Goal: Task Accomplishment & Management: Manage account settings

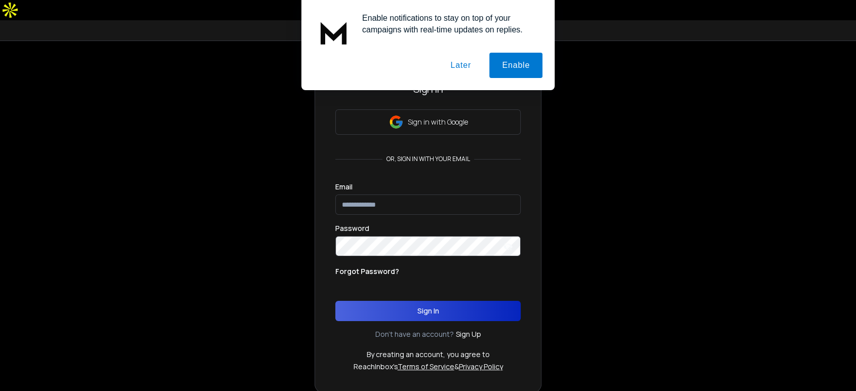
click at [460, 68] on button "Later" at bounding box center [460, 65] width 46 height 25
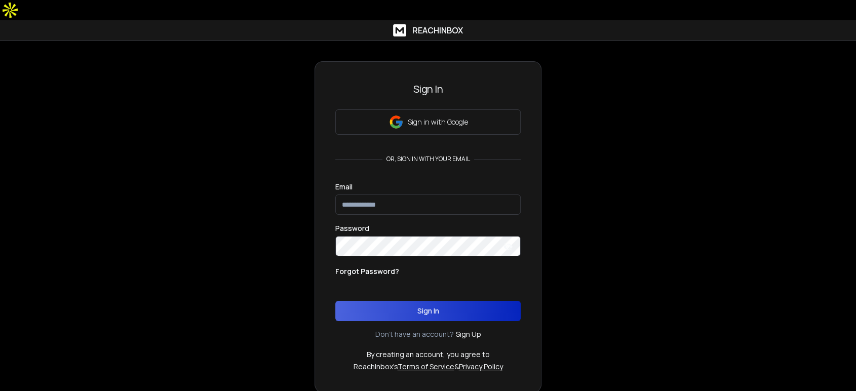
click at [401, 194] on input "email" at bounding box center [427, 204] width 185 height 20
click at [715, 313] on div "Welcome to ReachInbox 10x your leads, meetings and deals. Sign In Sign in with …" at bounding box center [428, 226] width 856 height 331
click at [439, 194] on input "email" at bounding box center [427, 204] width 185 height 20
type input "**********"
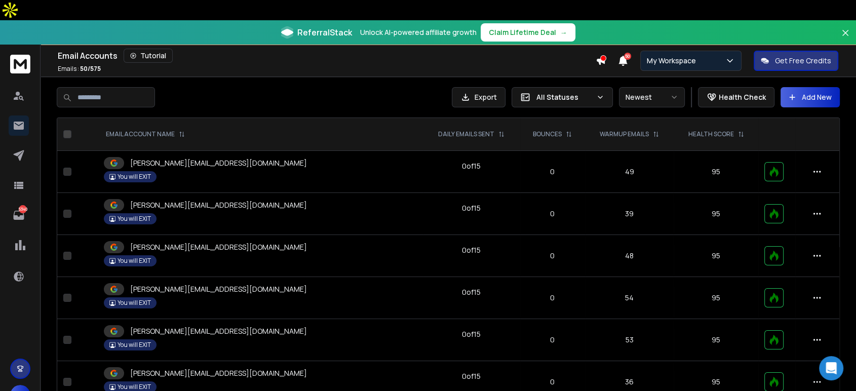
click at [690, 51] on button "My Workspace" at bounding box center [690, 61] width 101 height 20
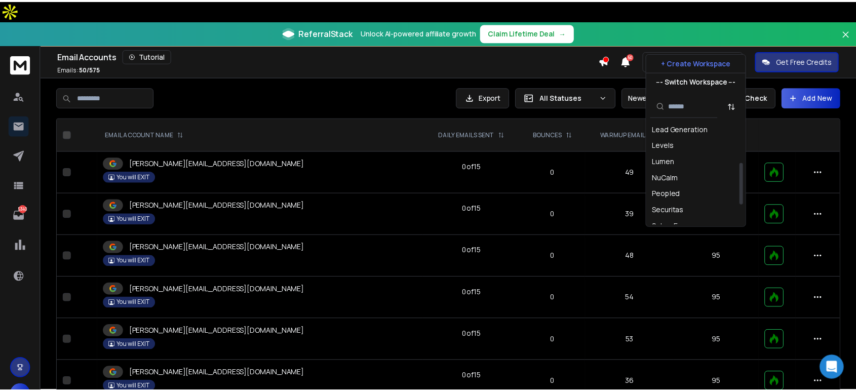
scroll to position [142, 0]
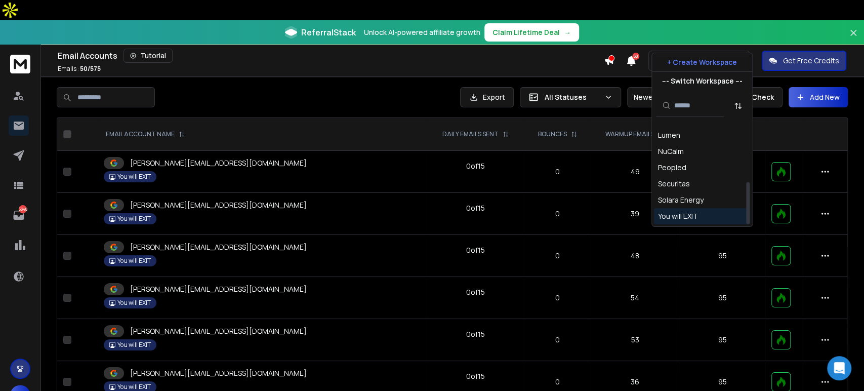
click at [693, 218] on div "You will EXIT" at bounding box center [678, 216] width 40 height 10
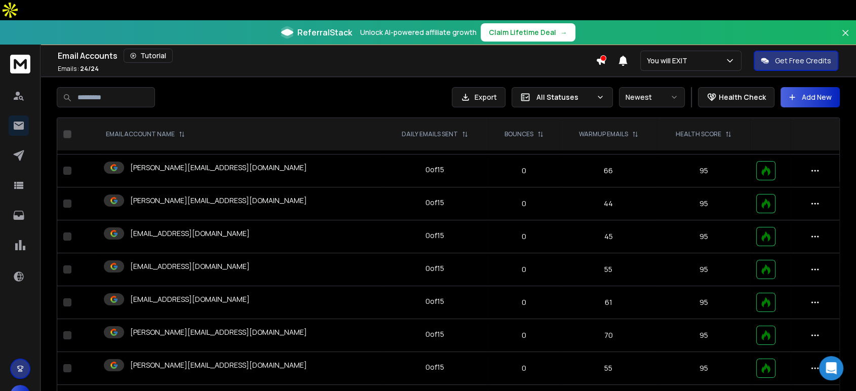
scroll to position [146, 0]
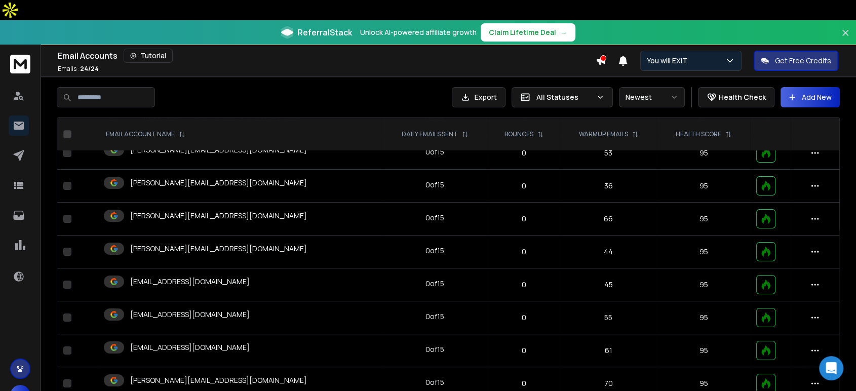
click at [674, 56] on p "You will EXIT" at bounding box center [669, 61] width 45 height 10
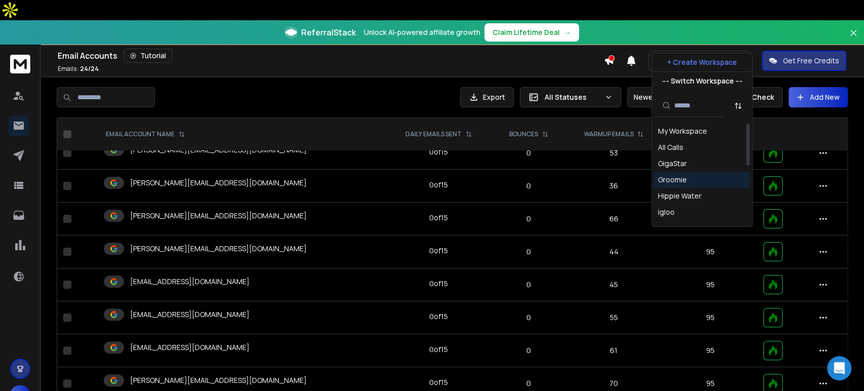
click at [686, 185] on div "Groomie" at bounding box center [702, 180] width 96 height 16
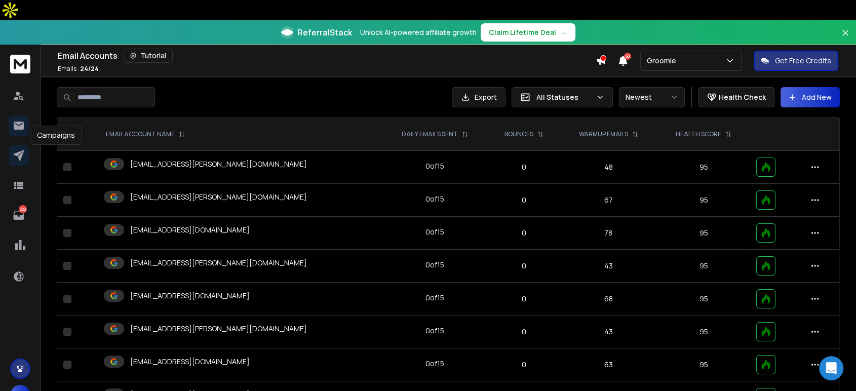
click at [24, 145] on link at bounding box center [19, 155] width 20 height 20
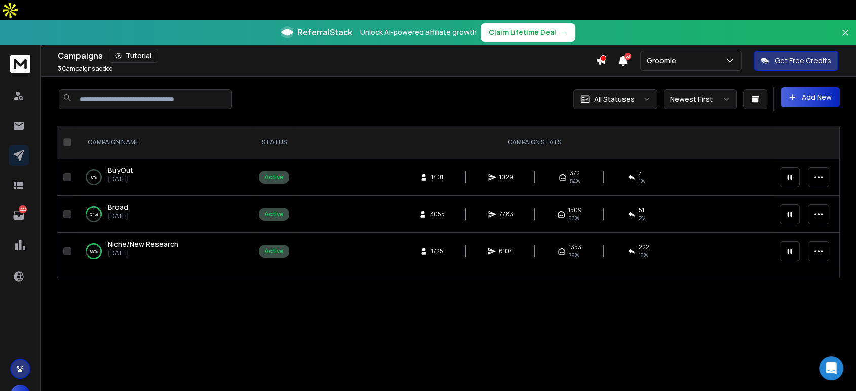
click at [153, 249] on p "2 months ago" at bounding box center [143, 253] width 70 height 8
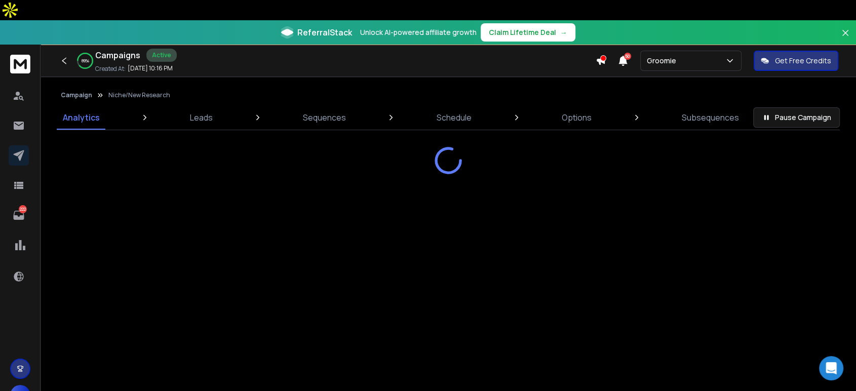
click at [217, 87] on div "Campaign Niche/New Research" at bounding box center [448, 95] width 783 height 16
click at [212, 111] on p "Leads" at bounding box center [201, 117] width 23 height 12
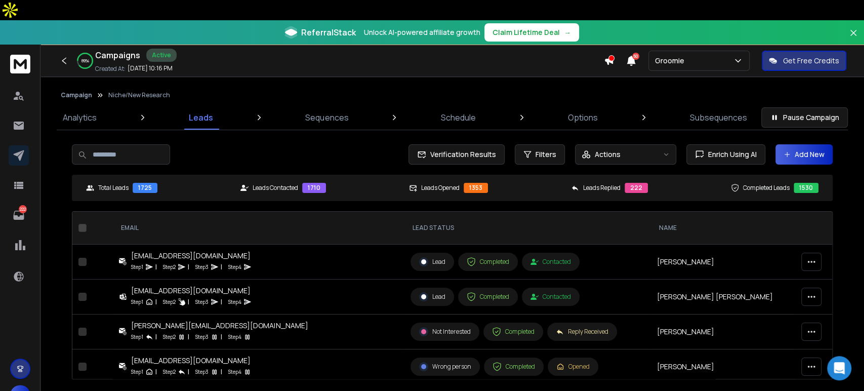
click at [131, 144] on input at bounding box center [121, 154] width 98 height 20
paste input "**********"
type input "**********"
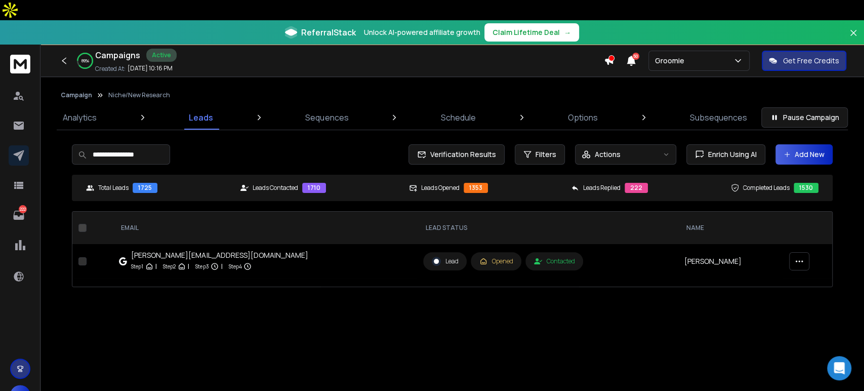
click at [641, 252] on div "Lead Opened Contacted" at bounding box center [547, 261] width 249 height 18
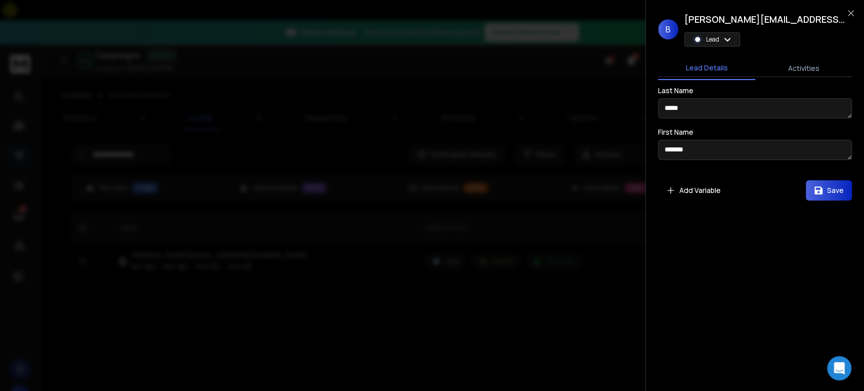
click at [822, 73] on button "Activities" at bounding box center [803, 68] width 97 height 22
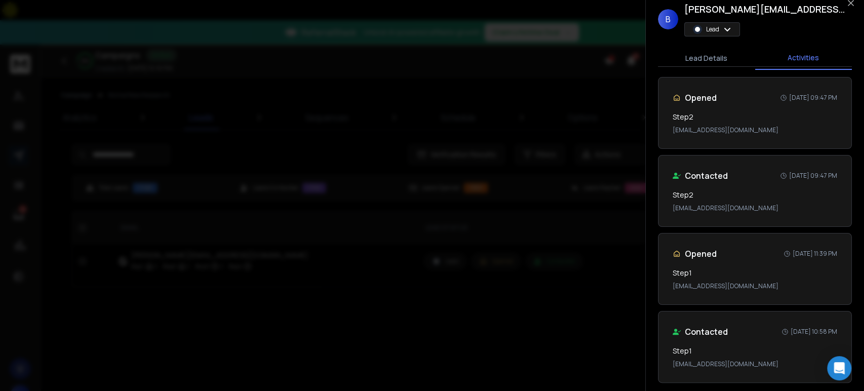
scroll to position [13, 0]
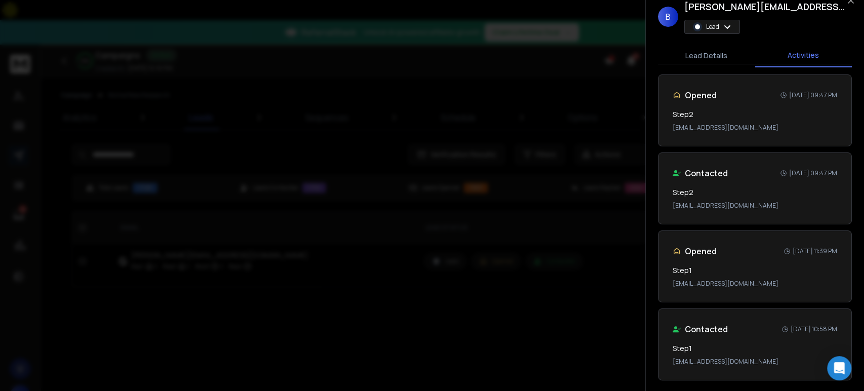
click at [565, 291] on div at bounding box center [432, 195] width 864 height 391
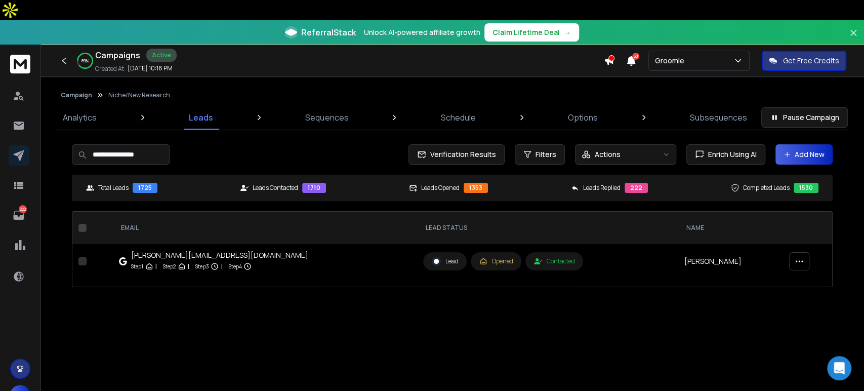
click at [616, 250] on td "Lead Opened Contacted" at bounding box center [547, 261] width 261 height 34
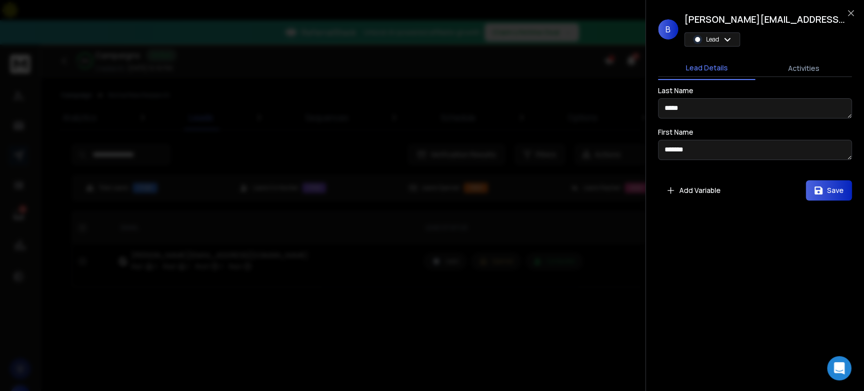
click at [480, 350] on div at bounding box center [432, 195] width 864 height 391
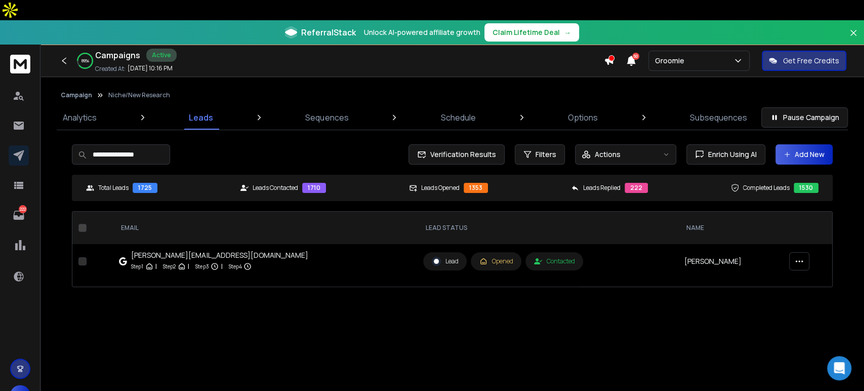
click at [341, 250] on div "brandon@lvlup.vc Step 1 | Step 2 | Step 3 | Step 4" at bounding box center [265, 261] width 292 height 22
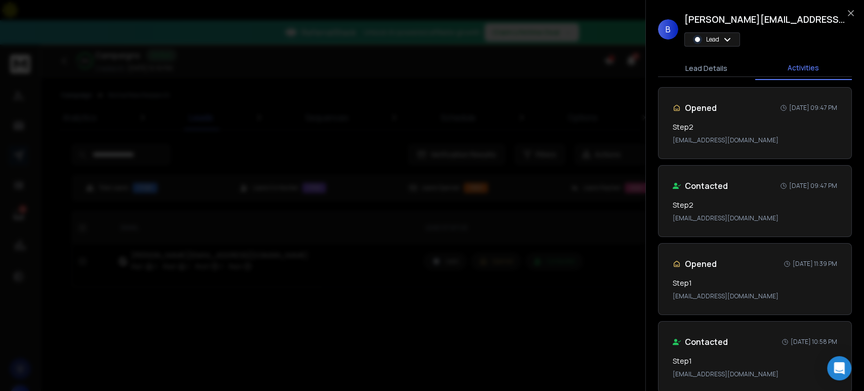
click at [806, 69] on button "Activities" at bounding box center [803, 68] width 97 height 23
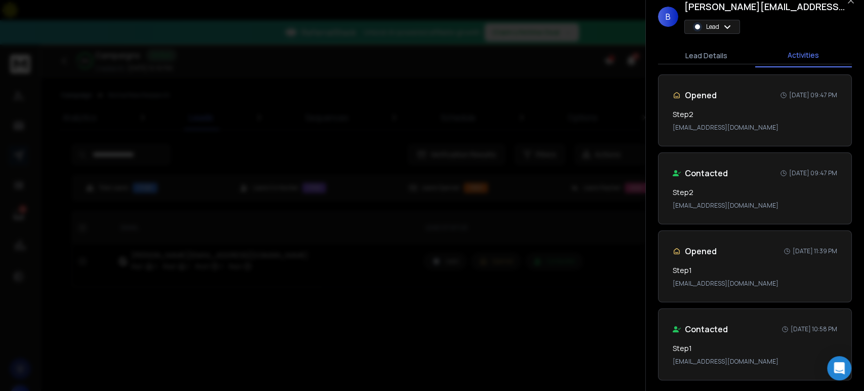
click at [514, 312] on div at bounding box center [432, 195] width 864 height 391
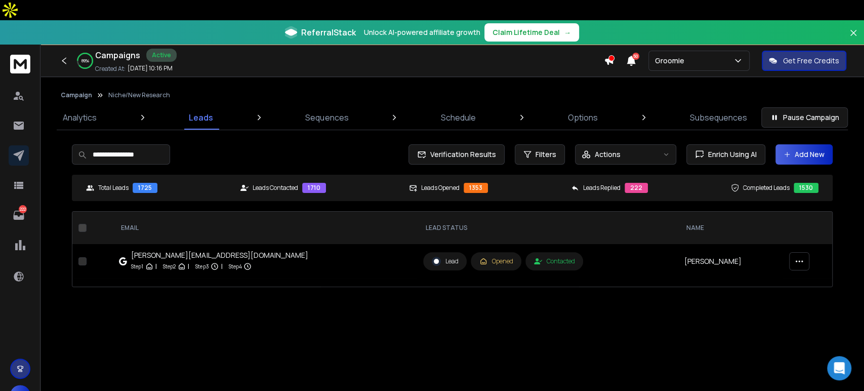
drag, startPoint x: 167, startPoint y: 137, endPoint x: 0, endPoint y: 134, distance: 167.1
click at [0, 134] on div "**********" at bounding box center [432, 168] width 864 height 247
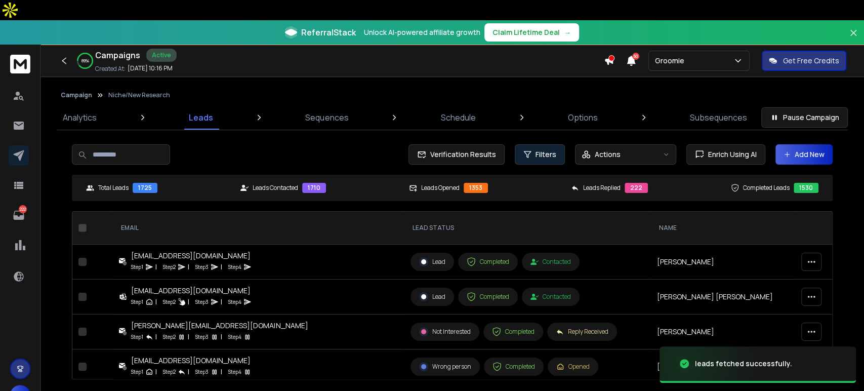
click at [533, 144] on button "Filters" at bounding box center [540, 154] width 50 height 20
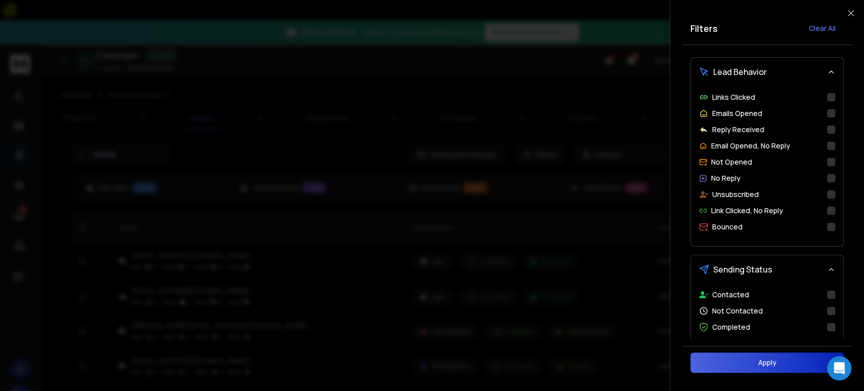
click at [827, 226] on button "Bounced" at bounding box center [831, 227] width 8 height 8
click at [758, 365] on button "Apply" at bounding box center [767, 362] width 153 height 20
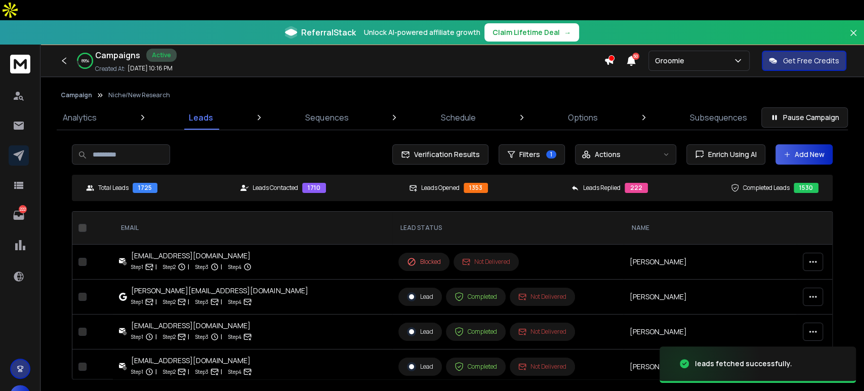
click at [138, 144] on input at bounding box center [121, 154] width 98 height 20
paste input "**********"
type input "**********"
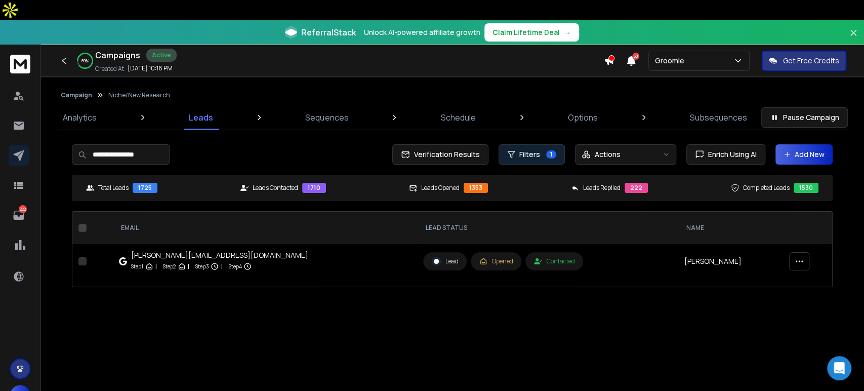
click at [549, 150] on span "1" at bounding box center [551, 154] width 10 height 8
drag, startPoint x: 155, startPoint y: 135, endPoint x: 0, endPoint y: 125, distance: 155.8
click at [0, 125] on div "**********" at bounding box center [432, 168] width 864 height 247
type input "*"
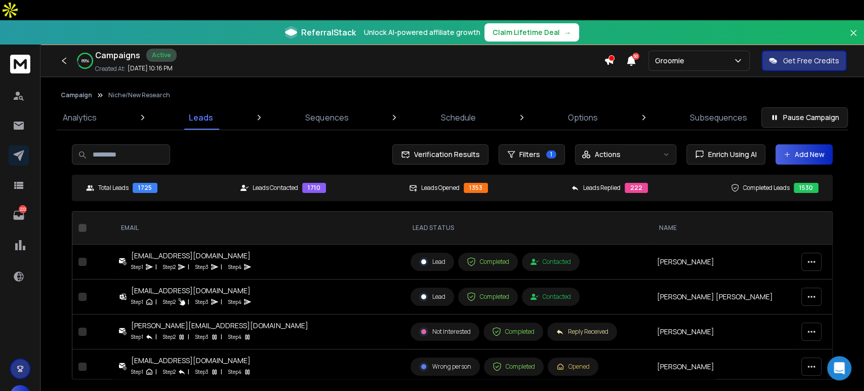
click at [530, 87] on div "Campaign Niche/New Research" at bounding box center [452, 95] width 791 height 16
click at [428, 91] on div "Campaign Niche/New Research" at bounding box center [452, 95] width 783 height 8
click at [657, 149] on div "Actions" at bounding box center [620, 154] width 77 height 10
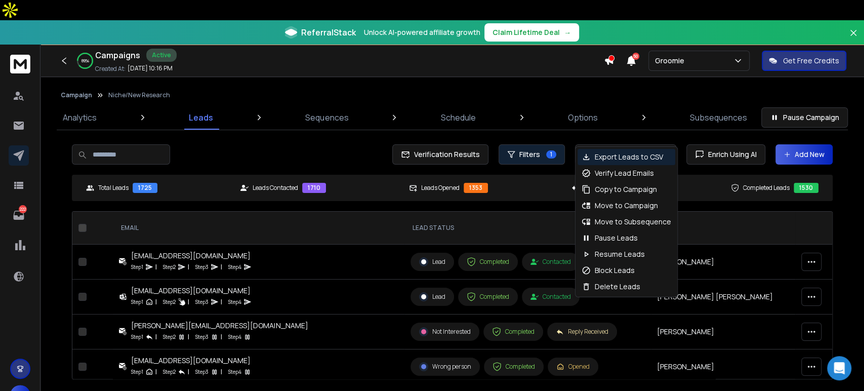
click at [541, 144] on button "Filters 1" at bounding box center [532, 154] width 66 height 20
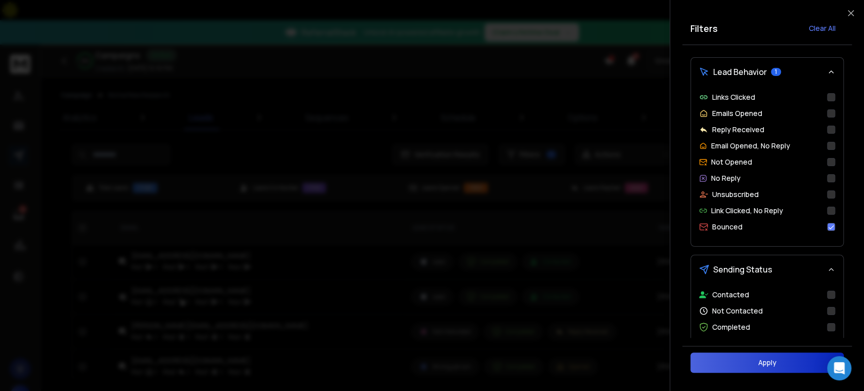
click at [827, 225] on button "Bounced" at bounding box center [831, 227] width 8 height 8
click at [774, 369] on button "Apply" at bounding box center [767, 362] width 153 height 20
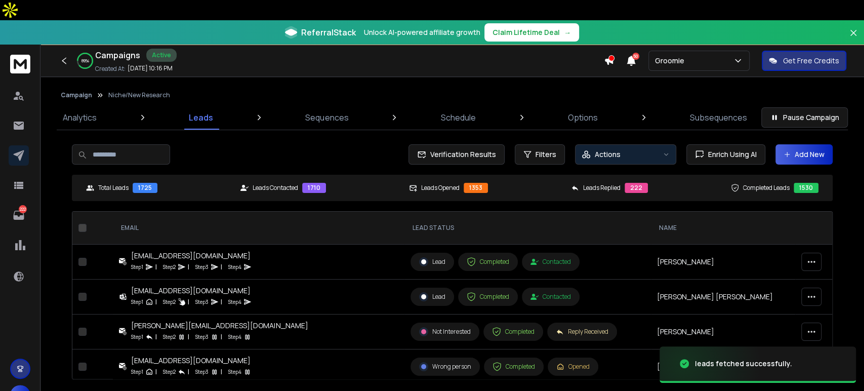
click at [643, 144] on button "Actions" at bounding box center [625, 154] width 101 height 20
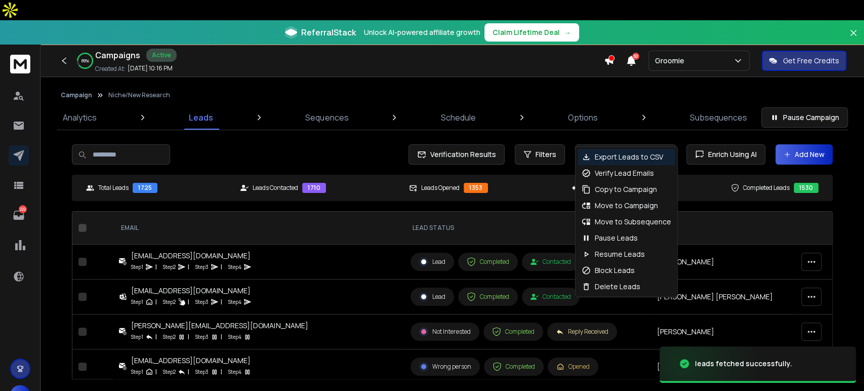
click at [637, 156] on p "Export Leads to CSV" at bounding box center [629, 157] width 68 height 10
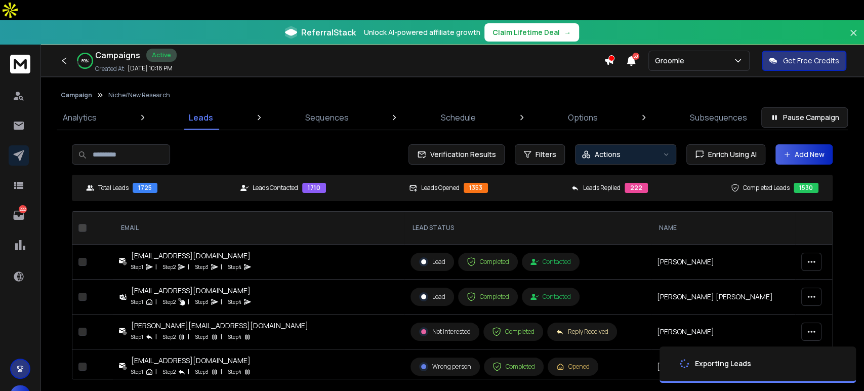
click at [606, 149] on p "Actions" at bounding box center [608, 154] width 26 height 10
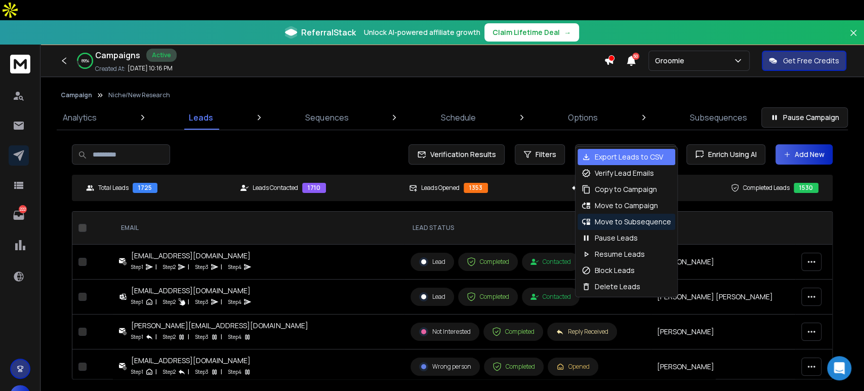
click at [543, 77] on div "Campaign Niche/New Research Analytics Leads Sequences Schedule Options Subseque…" at bounding box center [453, 230] width 824 height 306
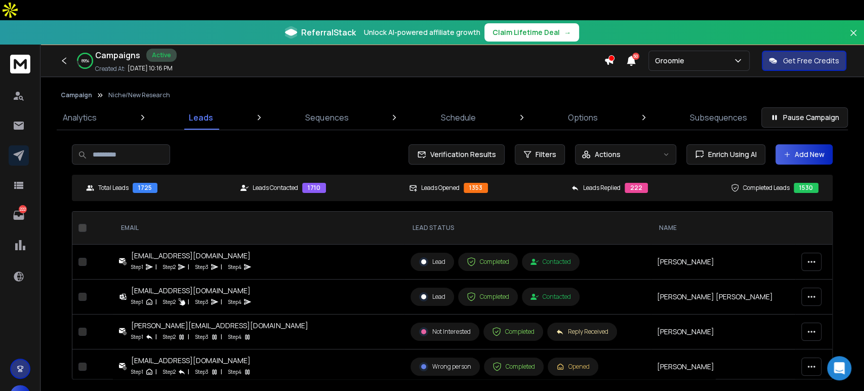
click at [366, 91] on div "Campaign Niche/New Research" at bounding box center [452, 95] width 783 height 8
click at [13, 119] on icon at bounding box center [19, 125] width 12 height 12
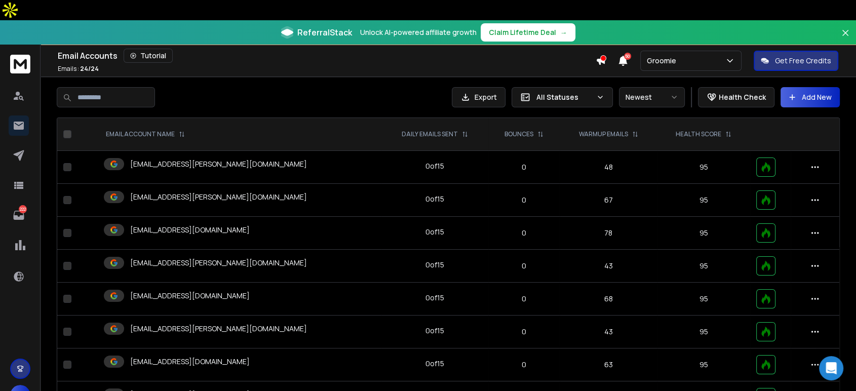
click at [624, 55] on icon at bounding box center [622, 60] width 9 height 10
click at [16, 150] on icon at bounding box center [18, 155] width 11 height 11
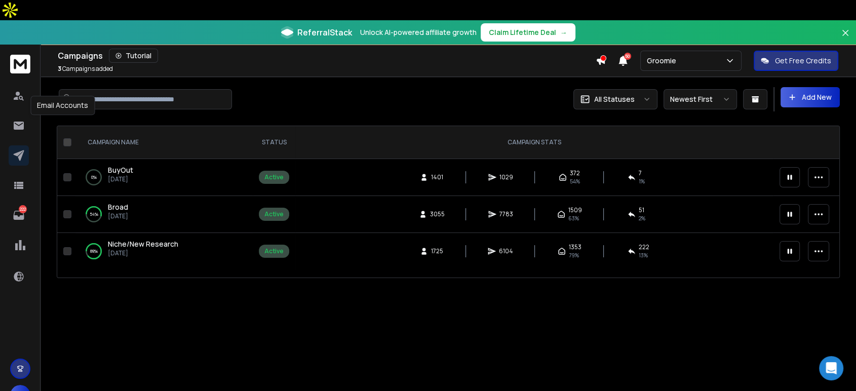
click at [3, 99] on div "222 M" at bounding box center [20, 230] width 41 height 371
click at [13, 119] on icon at bounding box center [19, 125] width 12 height 12
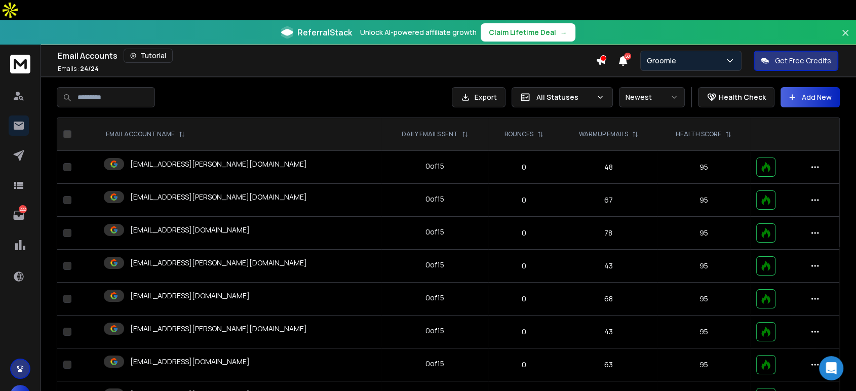
click at [700, 56] on div "Groomie" at bounding box center [691, 61] width 88 height 10
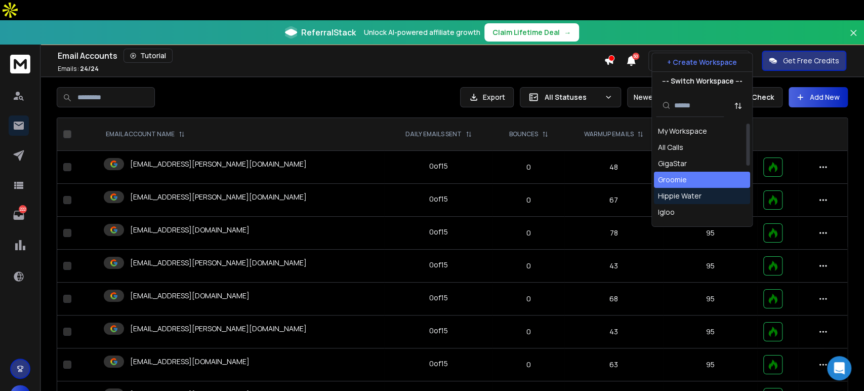
click at [677, 191] on div "Hippie Water" at bounding box center [680, 196] width 44 height 10
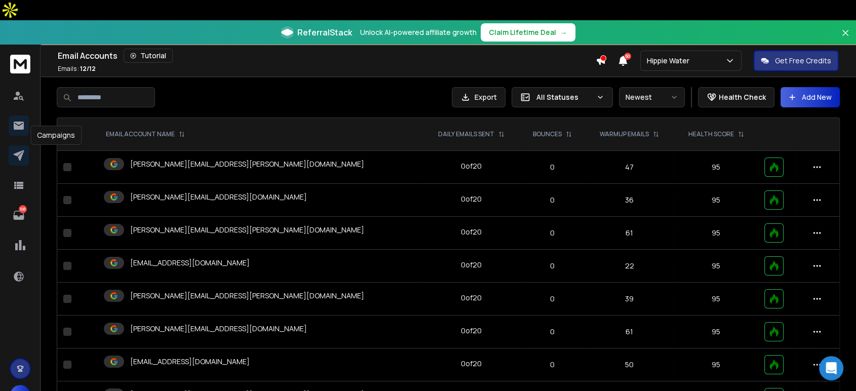
click at [19, 150] on icon at bounding box center [18, 155] width 11 height 11
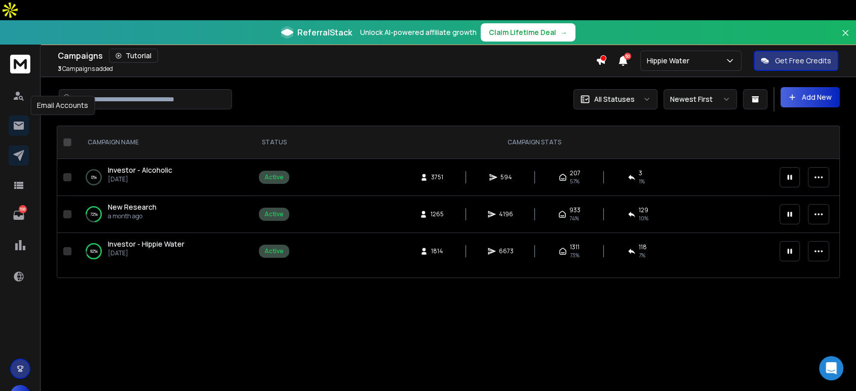
click at [20, 115] on link at bounding box center [19, 125] width 20 height 20
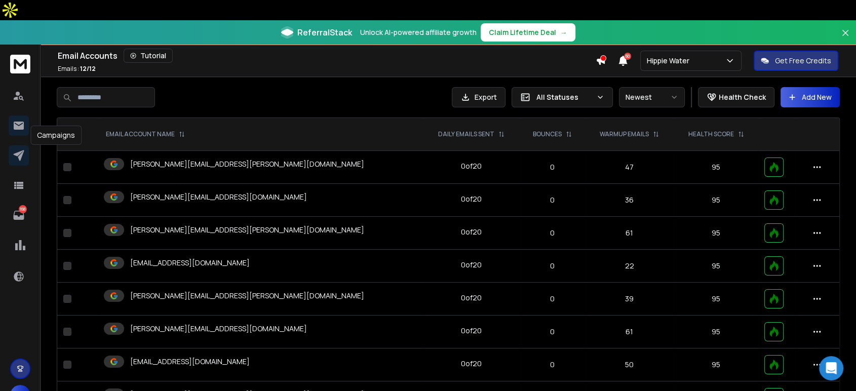
click at [16, 149] on icon at bounding box center [19, 155] width 12 height 12
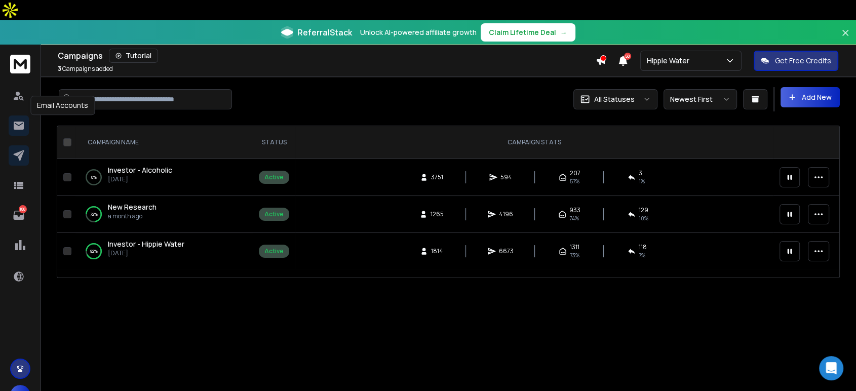
click at [19, 119] on icon at bounding box center [19, 125] width 12 height 12
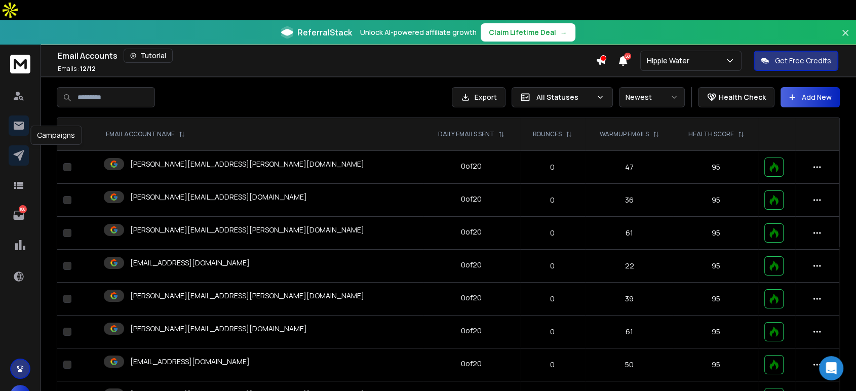
click at [18, 149] on icon at bounding box center [19, 155] width 12 height 12
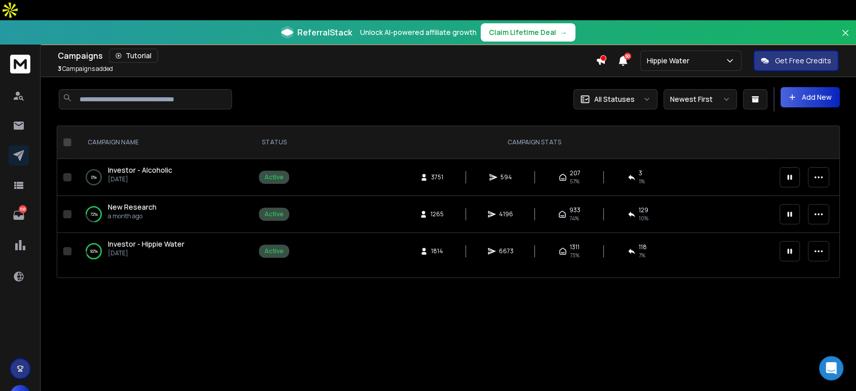
click at [433, 296] on div "Campaigns 3 Campaigns Added All Statuses Newest First Add New CAMPAIGN NAME STA…" at bounding box center [448, 282] width 783 height 391
click at [358, 126] on th "CAMPAIGN STATS" at bounding box center [534, 142] width 478 height 33
click at [24, 115] on link at bounding box center [19, 125] width 20 height 20
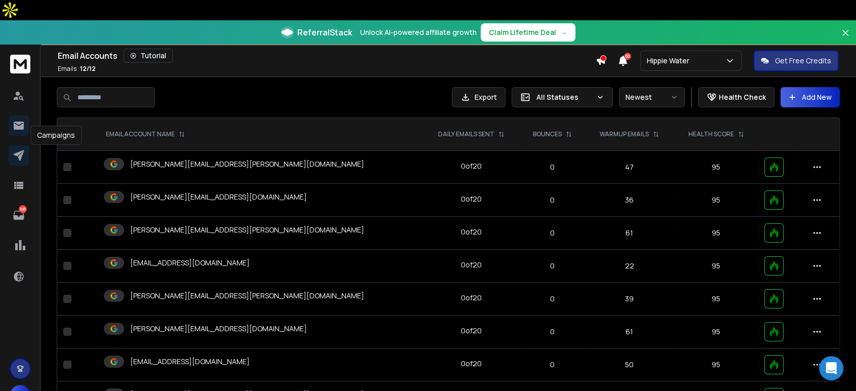
click at [14, 149] on icon at bounding box center [19, 155] width 12 height 12
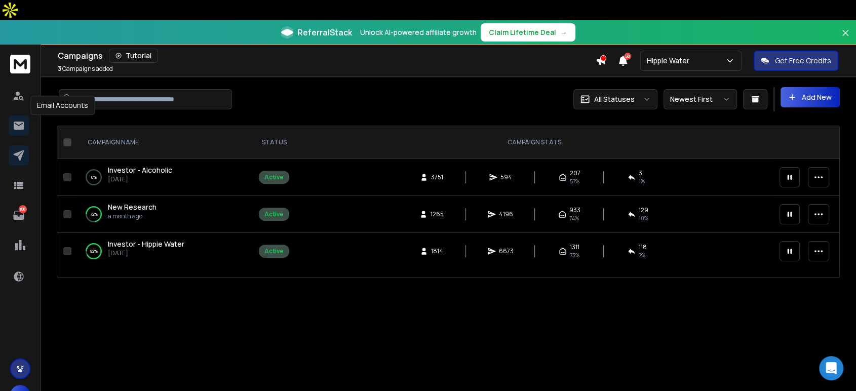
click at [16, 119] on icon at bounding box center [19, 125] width 12 height 12
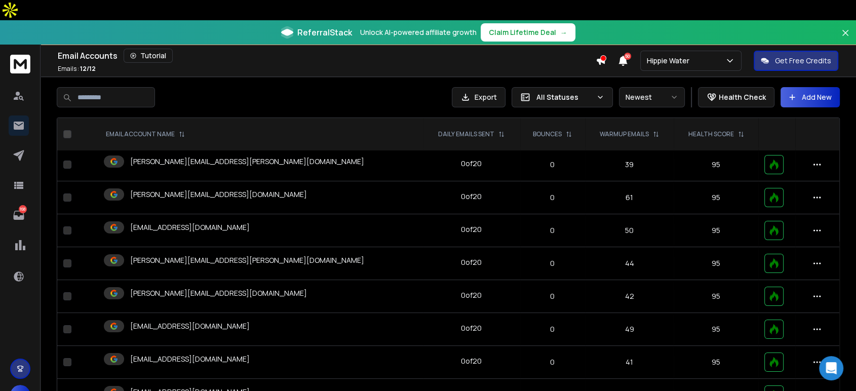
scroll to position [146, 0]
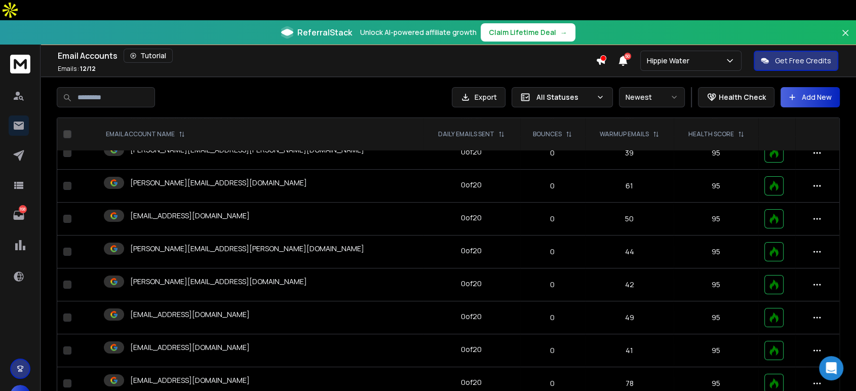
drag, startPoint x: 68, startPoint y: 262, endPoint x: 69, endPoint y: 257, distance: 5.7
click at [67, 280] on button "button" at bounding box center [67, 284] width 8 height 8
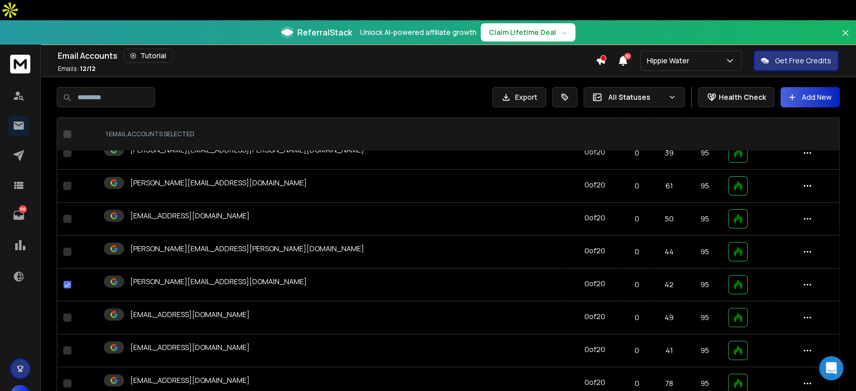
click at [66, 215] on button "button" at bounding box center [67, 219] width 8 height 8
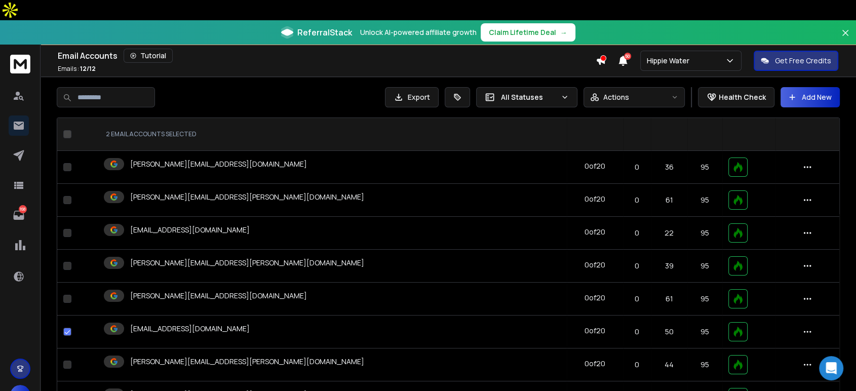
scroll to position [0, 0]
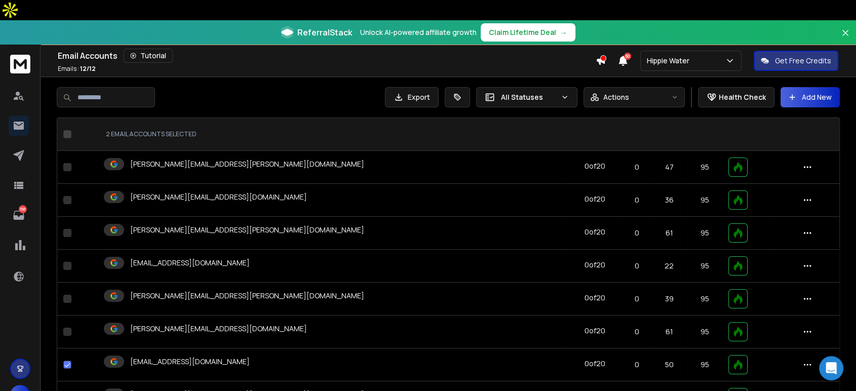
click at [66, 163] on button "button" at bounding box center [67, 167] width 8 height 8
click at [69, 196] on button "button" at bounding box center [67, 200] width 8 height 8
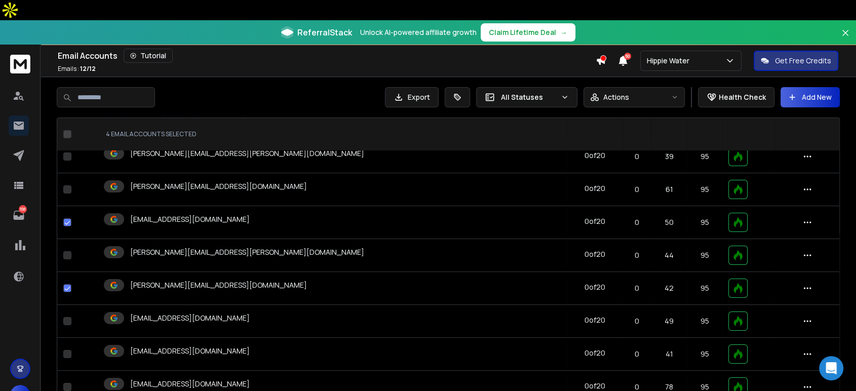
scroll to position [146, 0]
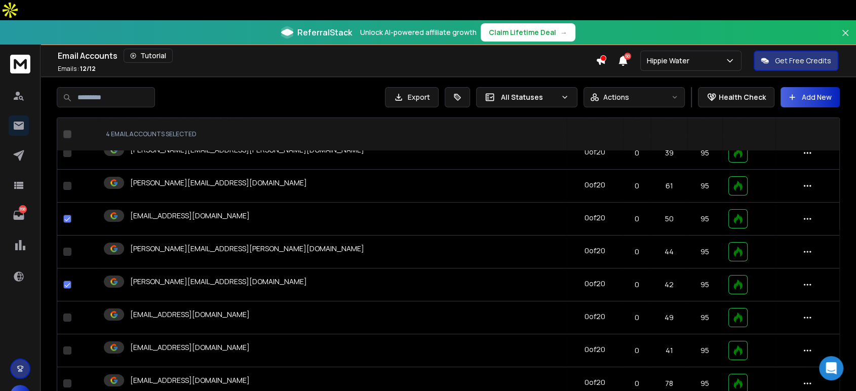
click at [70, 313] on button "button" at bounding box center [67, 317] width 8 height 8
click at [69, 248] on button "button" at bounding box center [67, 252] width 8 height 8
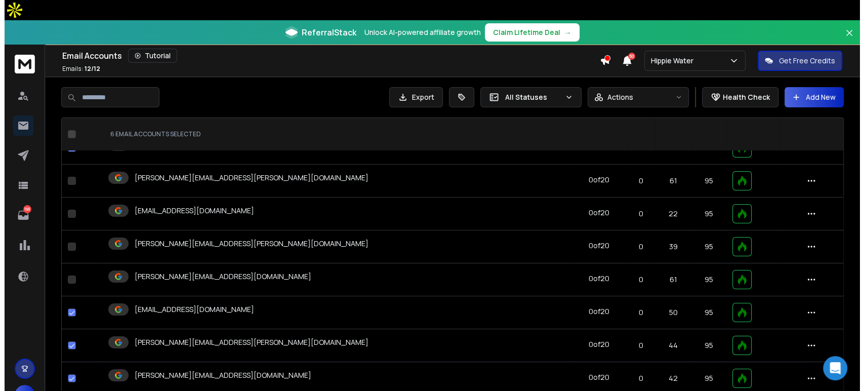
scroll to position [0, 0]
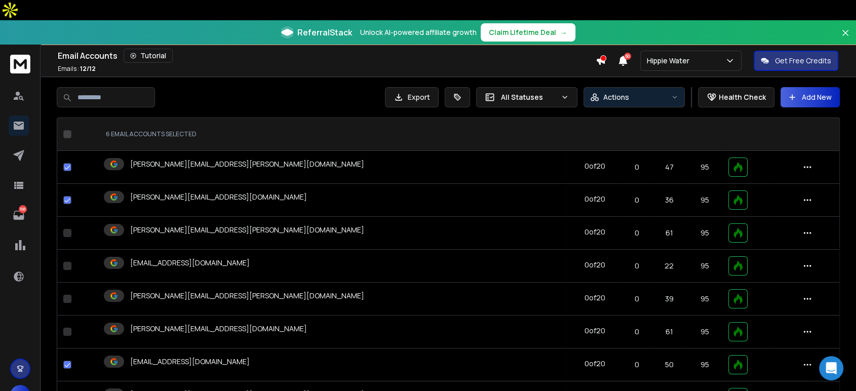
click at [636, 92] on div "Actions" at bounding box center [628, 97] width 77 height 10
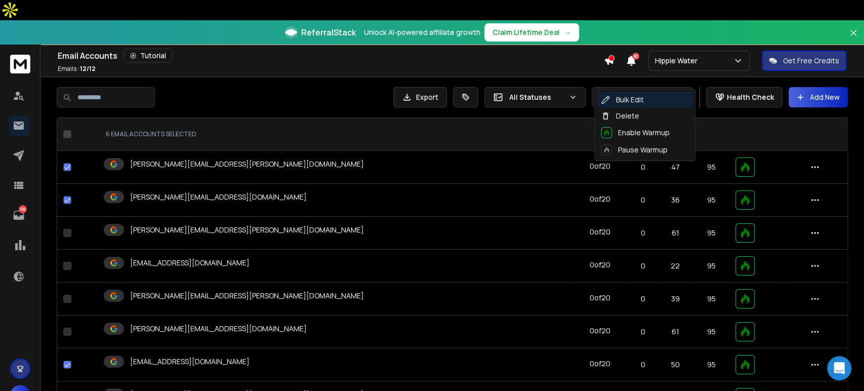
click at [636, 99] on div "Bulk Edit" at bounding box center [622, 100] width 43 height 10
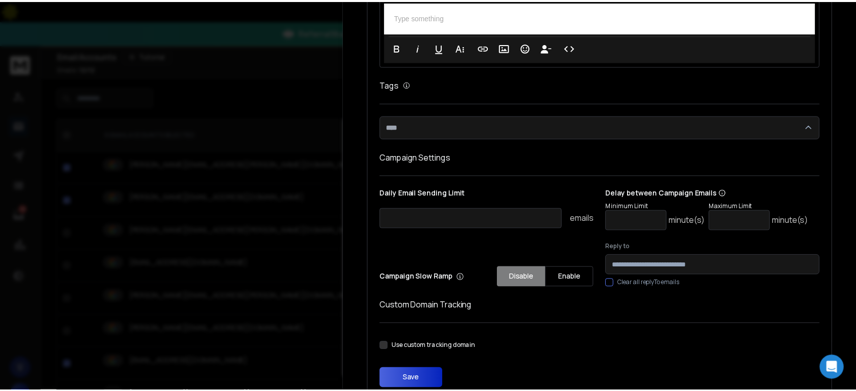
scroll to position [207, 0]
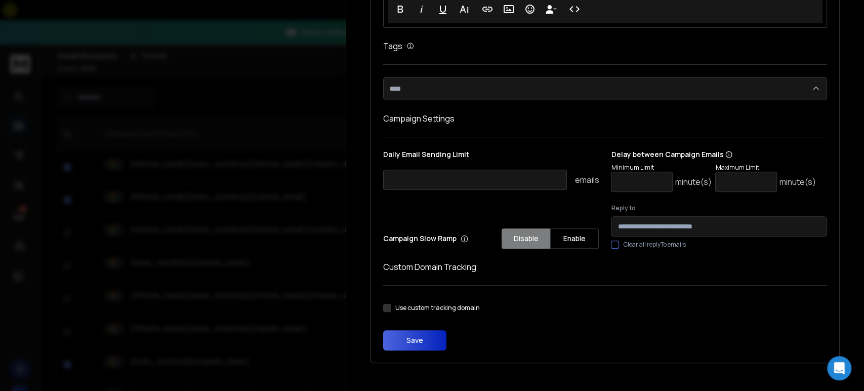
click at [440, 178] on input "number" at bounding box center [475, 180] width 184 height 20
type input "**"
click at [513, 278] on form "First Name Last Name Signature Type something Clear Formatting Font Family Aria…" at bounding box center [605, 123] width 444 height 455
click at [427, 339] on button "Save" at bounding box center [414, 340] width 63 height 20
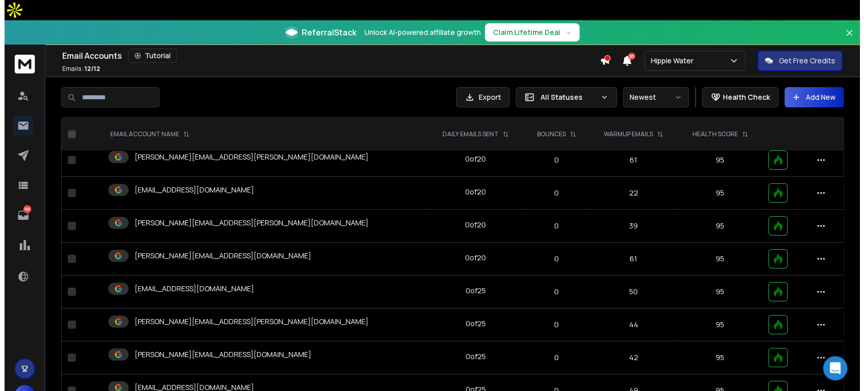
scroll to position [0, 0]
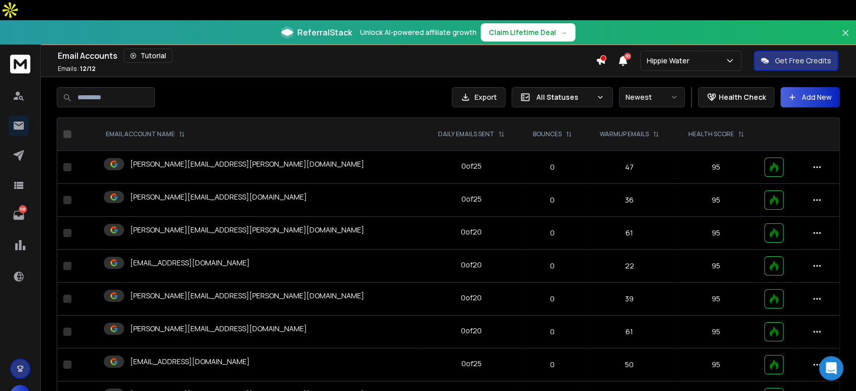
click at [686, 151] on td "95" at bounding box center [715, 167] width 85 height 33
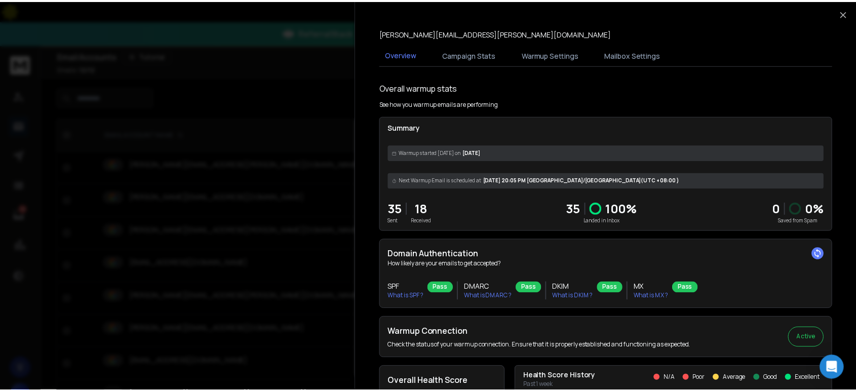
scroll to position [281, 0]
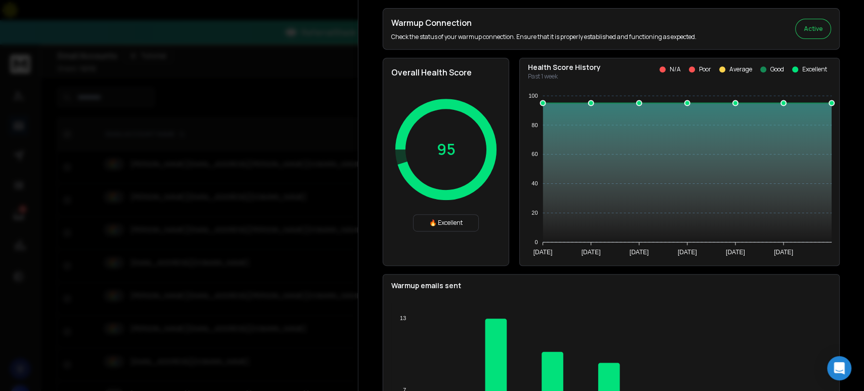
click at [281, 182] on div at bounding box center [432, 195] width 864 height 391
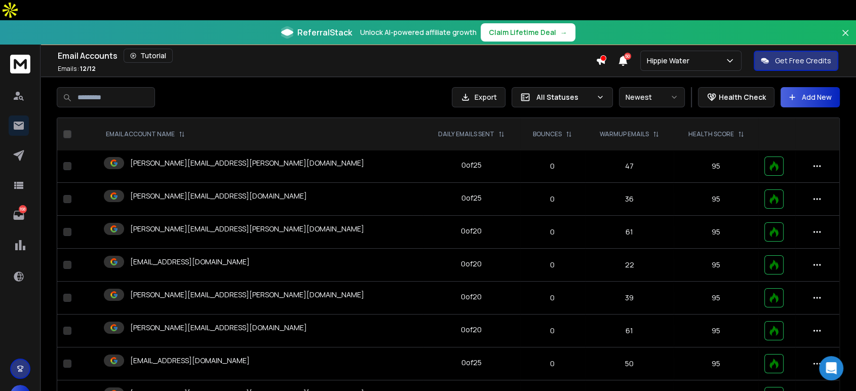
scroll to position [0, 0]
click at [364, 87] on div at bounding box center [251, 97] width 389 height 20
